Goal: Find specific page/section: Find specific page/section

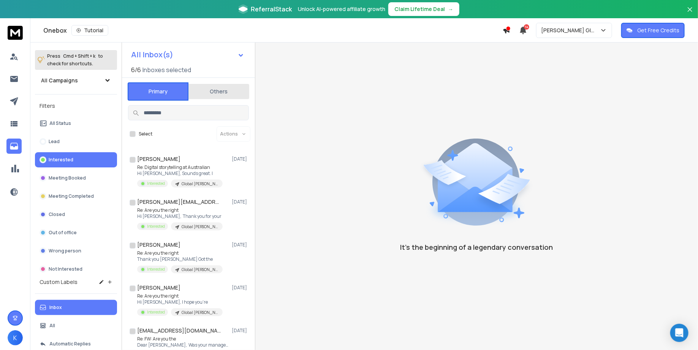
scroll to position [78, 0]
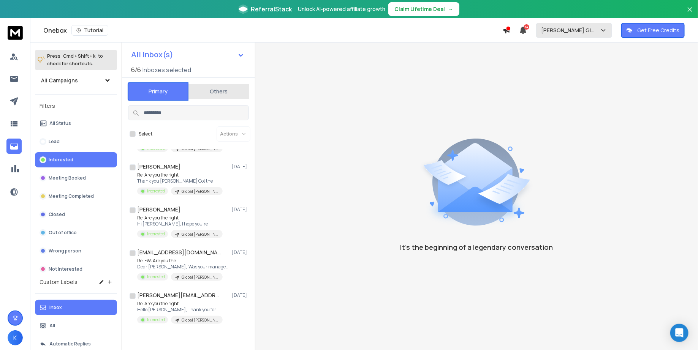
click at [580, 35] on button "Evers Global" at bounding box center [574, 30] width 76 height 15
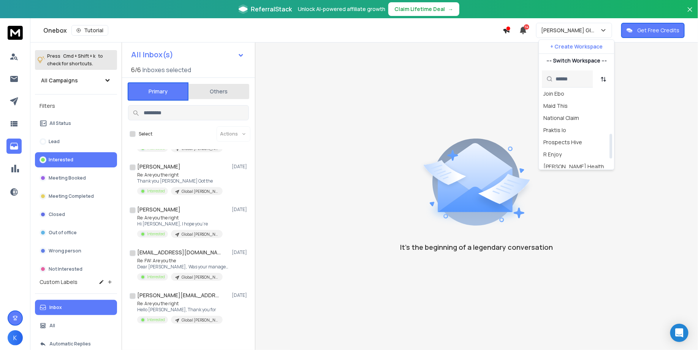
scroll to position [128, 0]
click at [563, 118] on div "National Claim" at bounding box center [562, 116] width 36 height 8
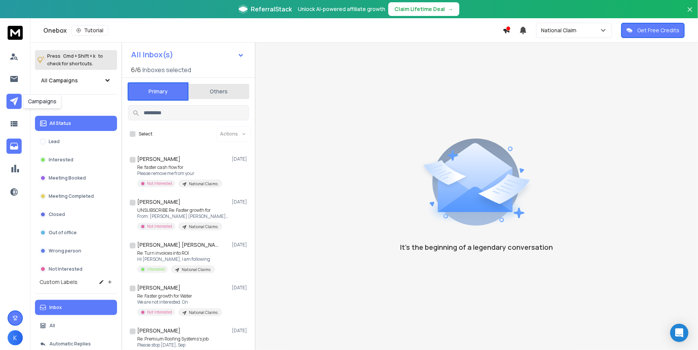
click at [17, 98] on icon at bounding box center [14, 102] width 8 height 8
